Goal: Task Accomplishment & Management: Manage account settings

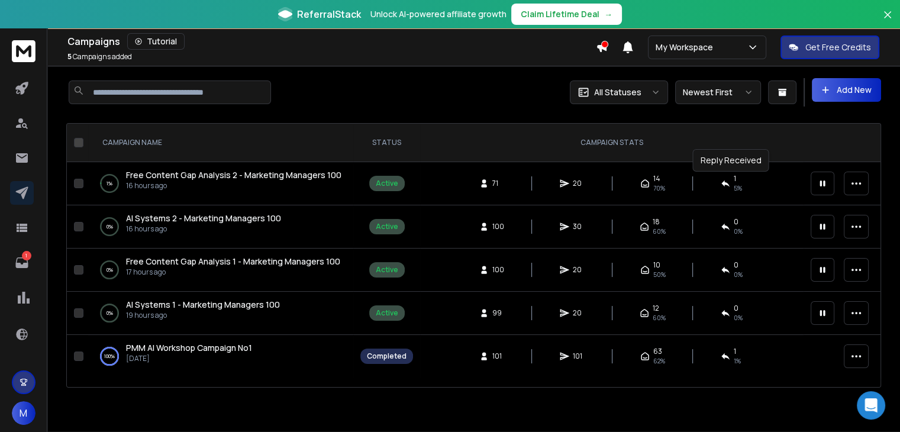
click at [726, 186] on icon at bounding box center [726, 184] width 8 height 7
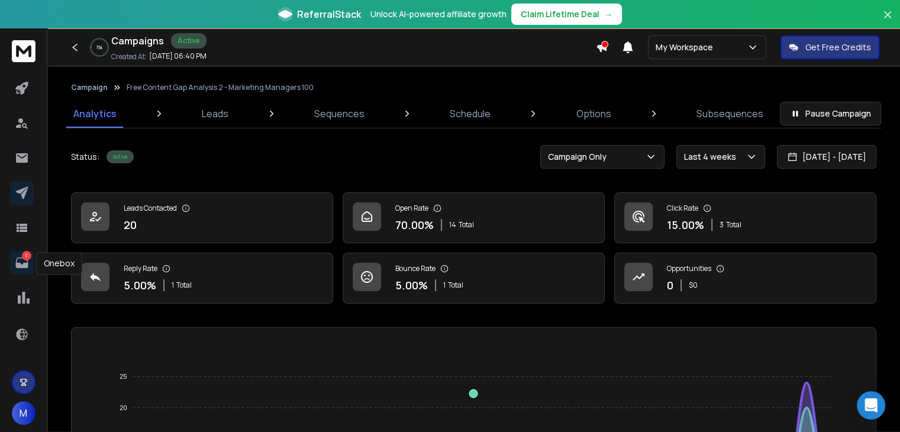
click at [26, 266] on icon at bounding box center [21, 262] width 12 height 11
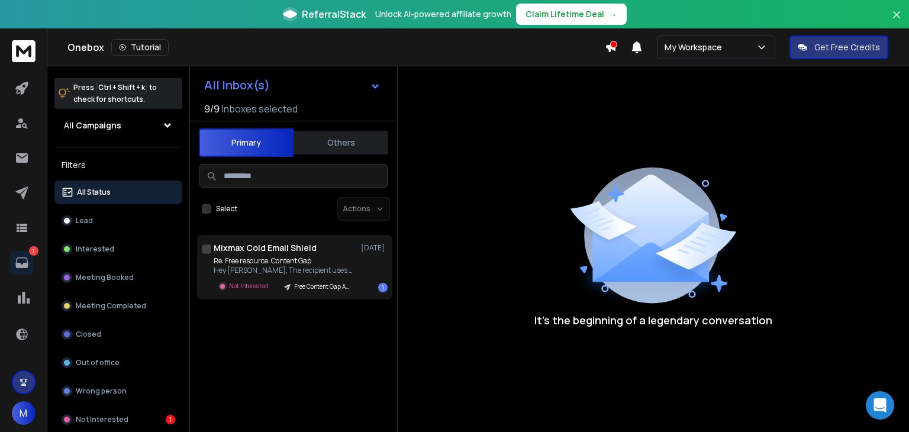
click at [286, 254] on div "Mixmax Cold Email Shield [DATE] Re: Free resource: Content Gap Hey [PERSON_NAME…" at bounding box center [301, 267] width 174 height 50
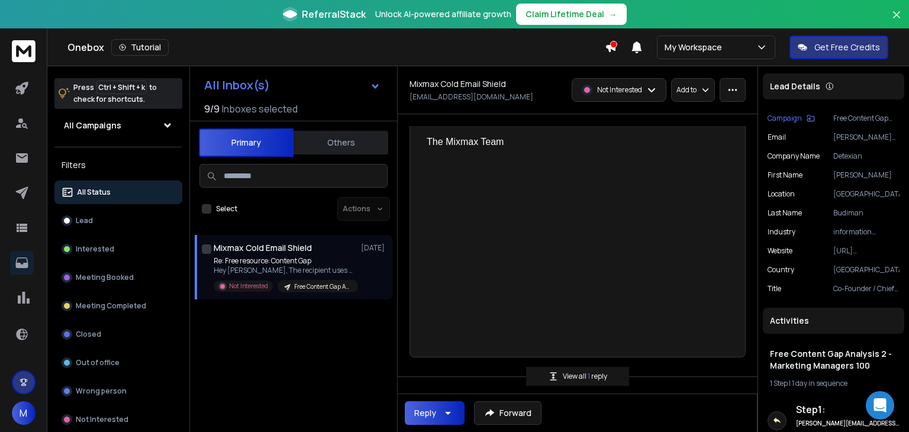
scroll to position [536, 0]
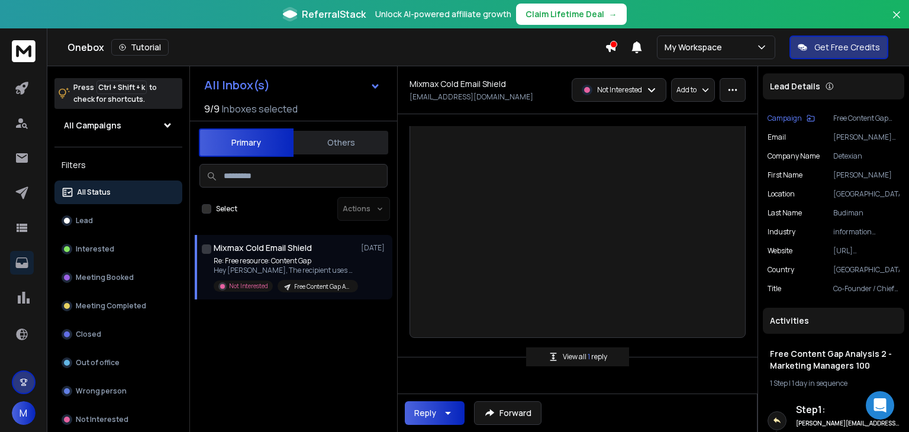
click at [589, 363] on div "View all 1 reply" at bounding box center [577, 356] width 102 height 19
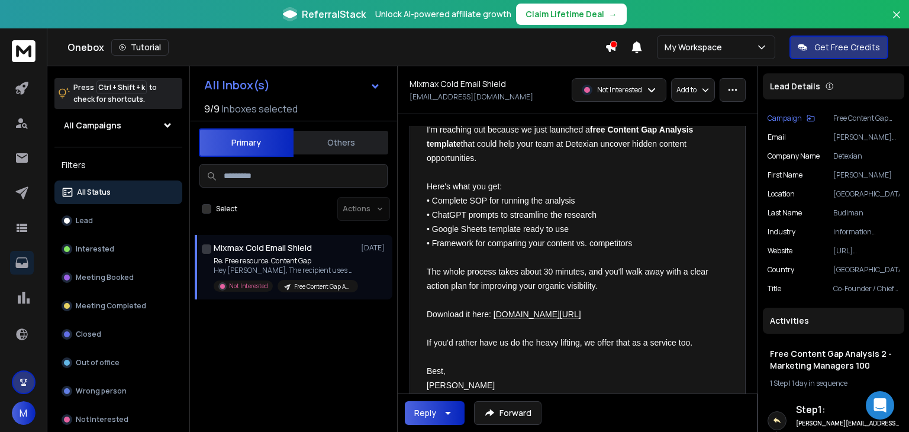
scroll to position [918, 0]
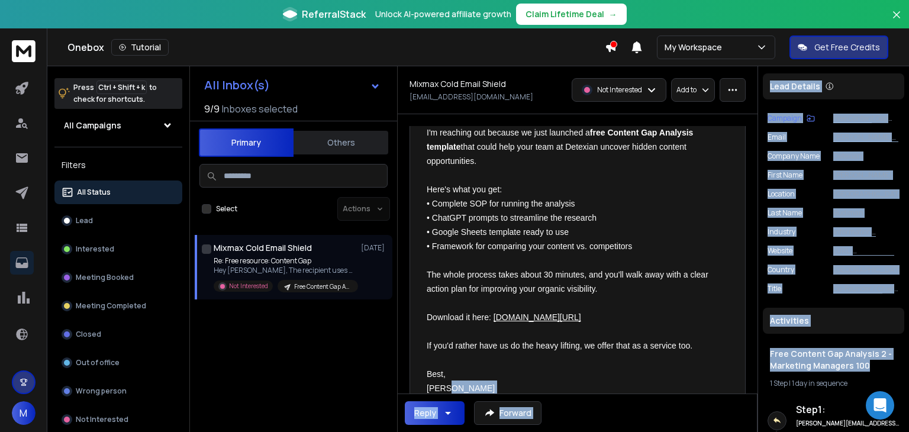
click at [756, 381] on div "All Inbox(s) 9 / 9 Inboxes selected Primary Others Select Actions Mixmax Cold E…" at bounding box center [549, 282] width 720 height 432
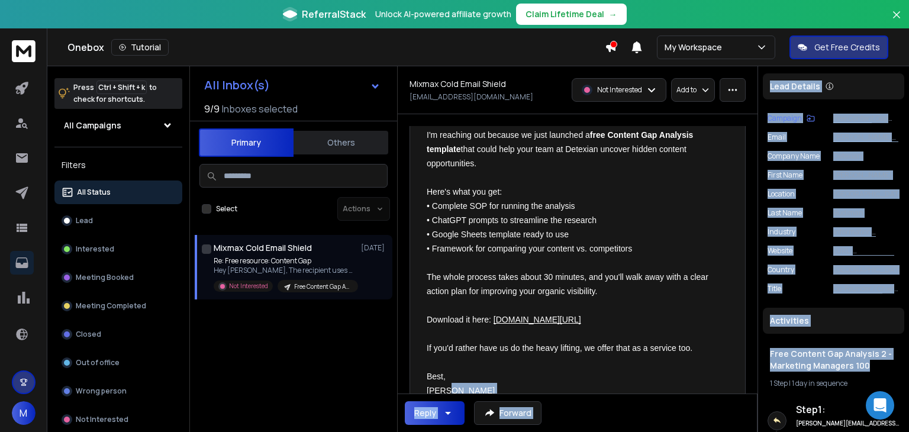
scroll to position [913, 0]
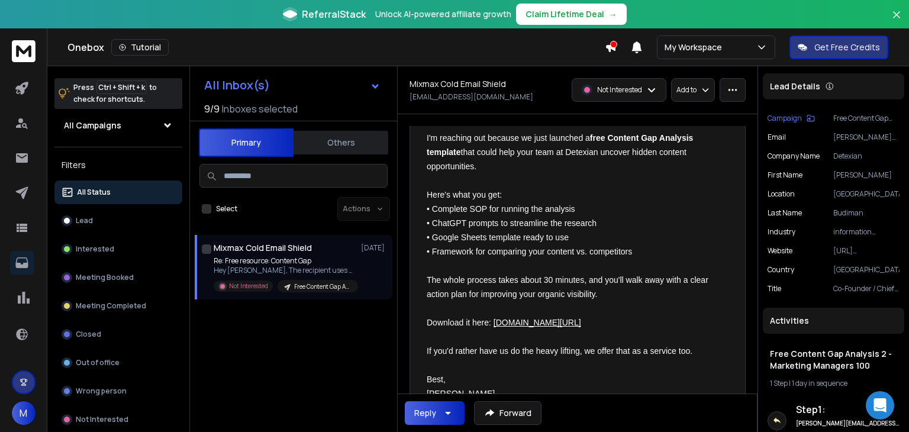
click at [746, 379] on div "[DATE] Free resource: Content Gap Analysis template [DATE] : 07:52 pm Reply For…" at bounding box center [578, 212] width 360 height 485
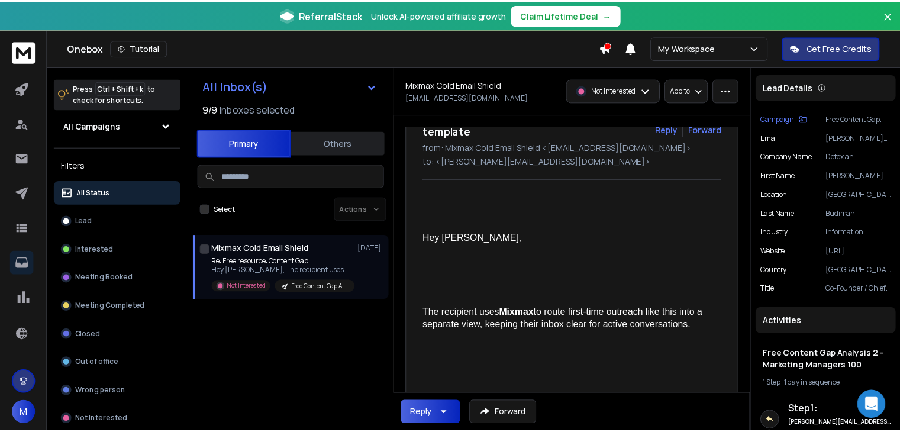
scroll to position [0, 0]
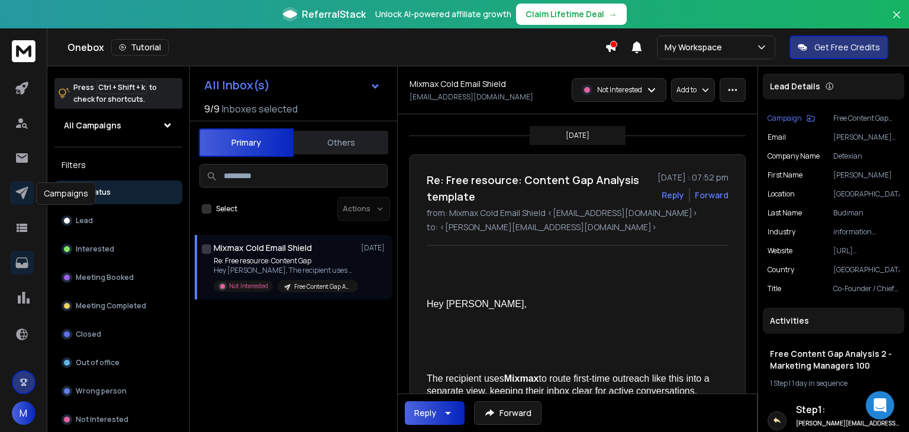
click at [23, 201] on link at bounding box center [22, 193] width 24 height 24
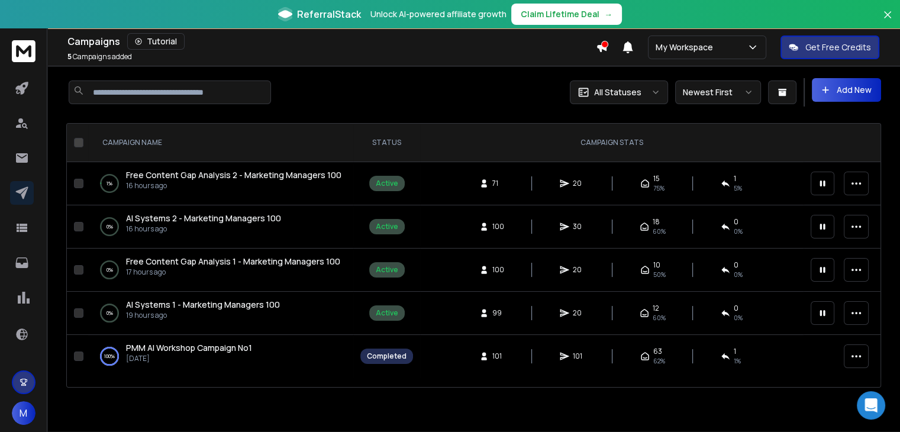
click at [217, 216] on span "AI Systems 2 - Marketing Managers 100" at bounding box center [203, 217] width 155 height 11
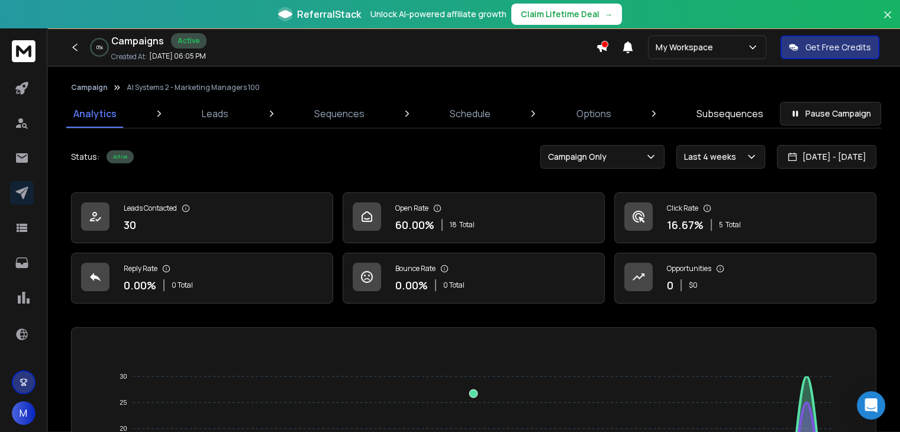
click at [740, 119] on p "Subsequences" at bounding box center [730, 114] width 67 height 14
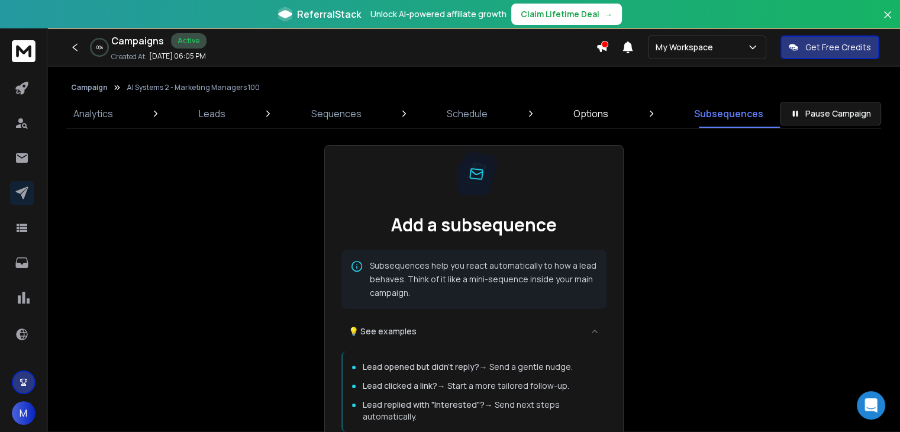
click at [587, 108] on p "Options" at bounding box center [591, 114] width 35 height 14
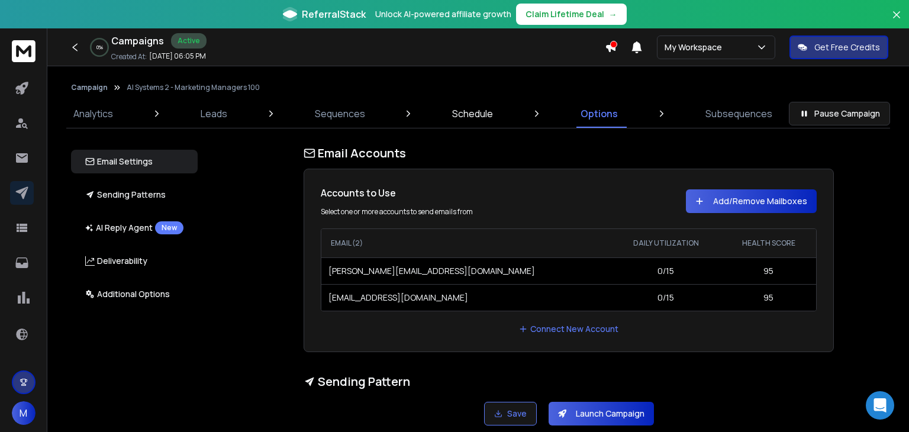
click at [488, 108] on p "Schedule" at bounding box center [472, 114] width 41 height 14
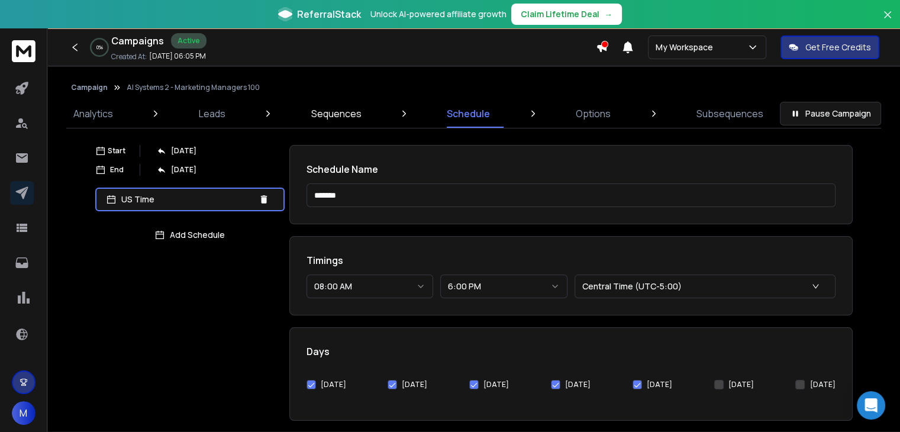
click at [339, 120] on p "Sequences" at bounding box center [336, 114] width 50 height 14
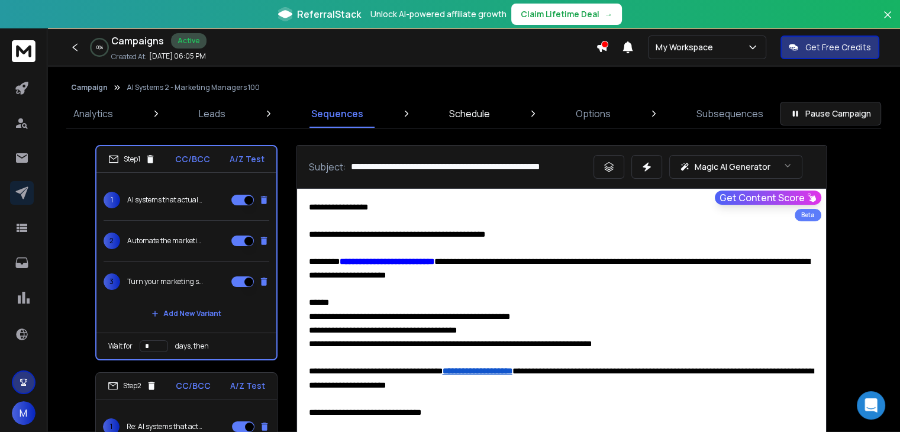
click at [494, 107] on link "Schedule" at bounding box center [469, 113] width 55 height 28
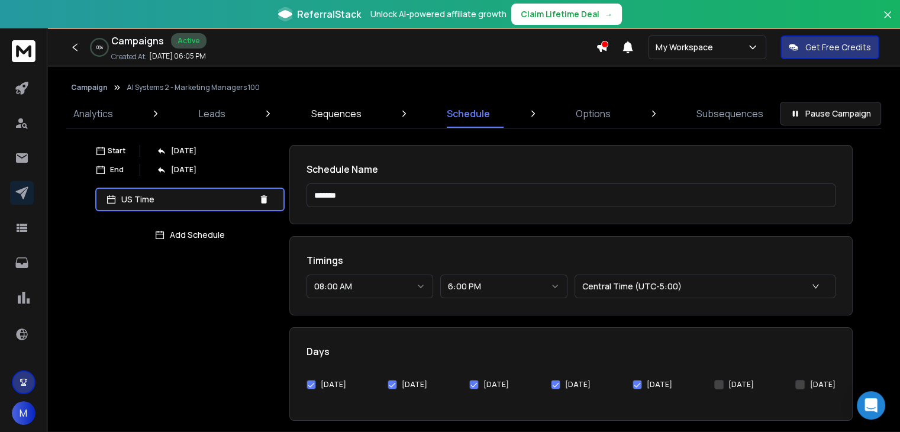
click at [350, 109] on p "Sequences" at bounding box center [336, 114] width 50 height 14
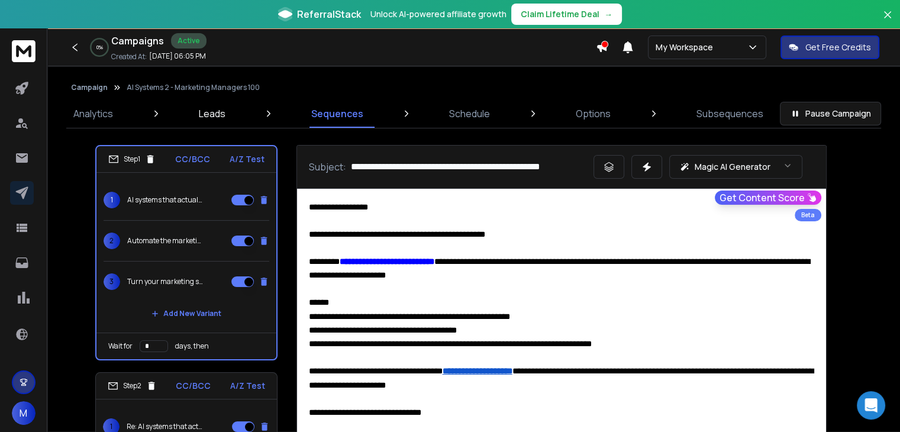
click at [223, 119] on p "Leads" at bounding box center [212, 114] width 27 height 14
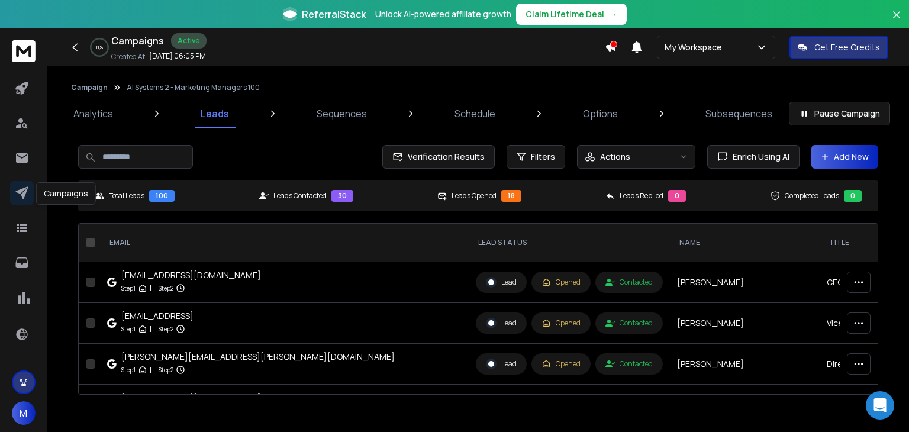
click at [29, 188] on link at bounding box center [22, 193] width 24 height 24
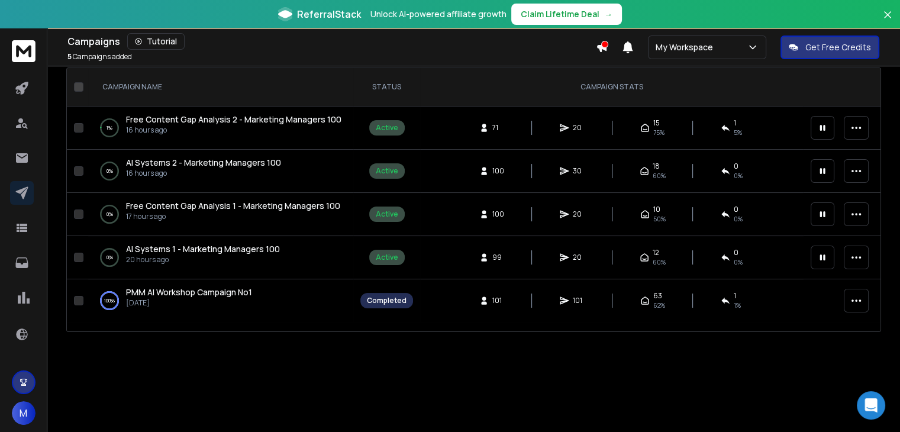
scroll to position [53, 0]
